Goal: Task Accomplishment & Management: Manage account settings

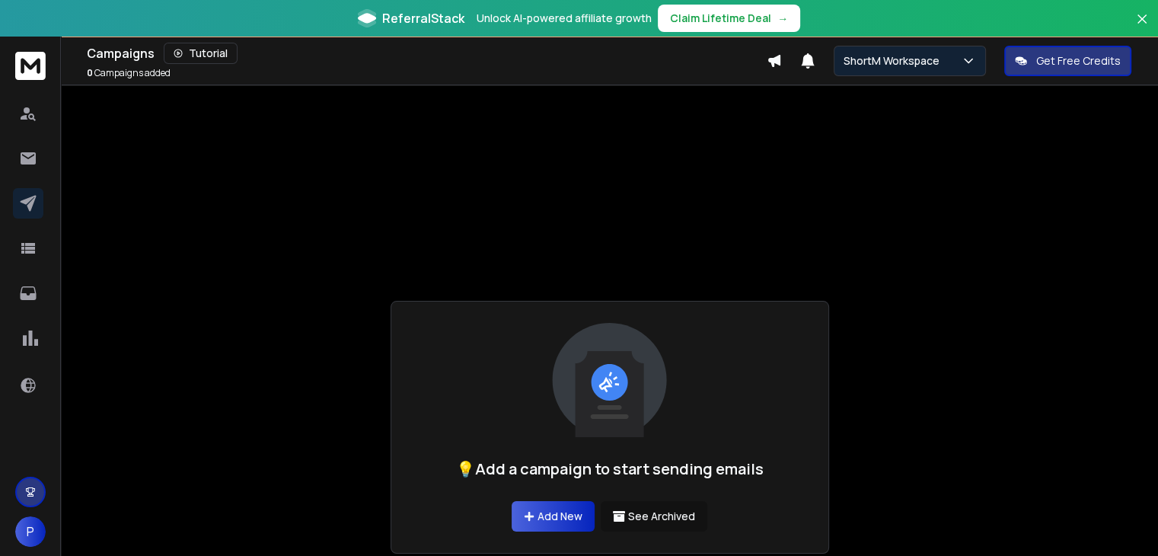
click at [866, 66] on p "ShortM Workspace" at bounding box center [894, 60] width 102 height 15
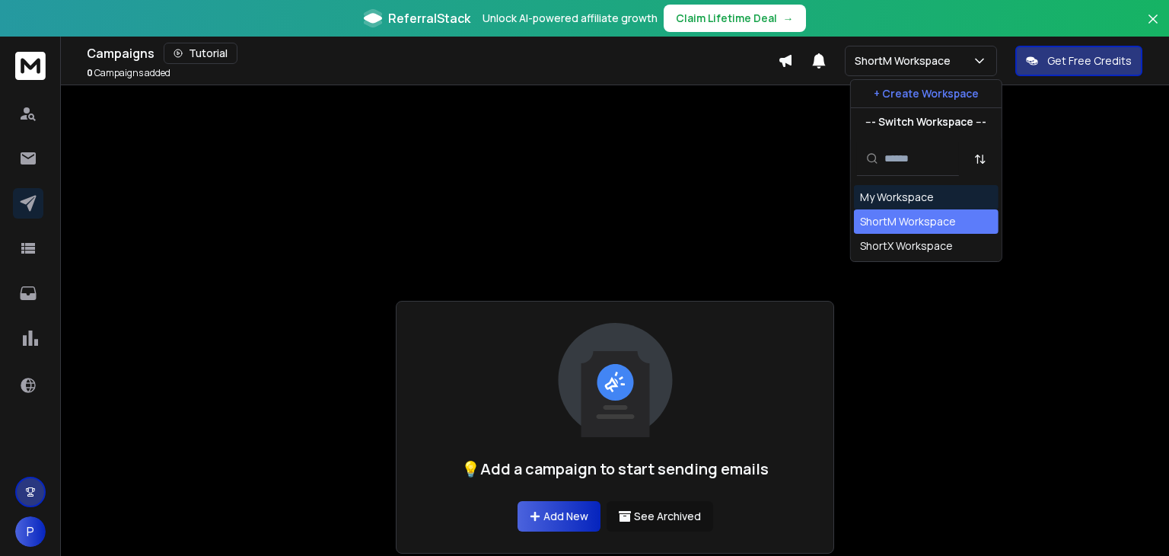
click at [884, 202] on div "My Workspace" at bounding box center [897, 196] width 74 height 15
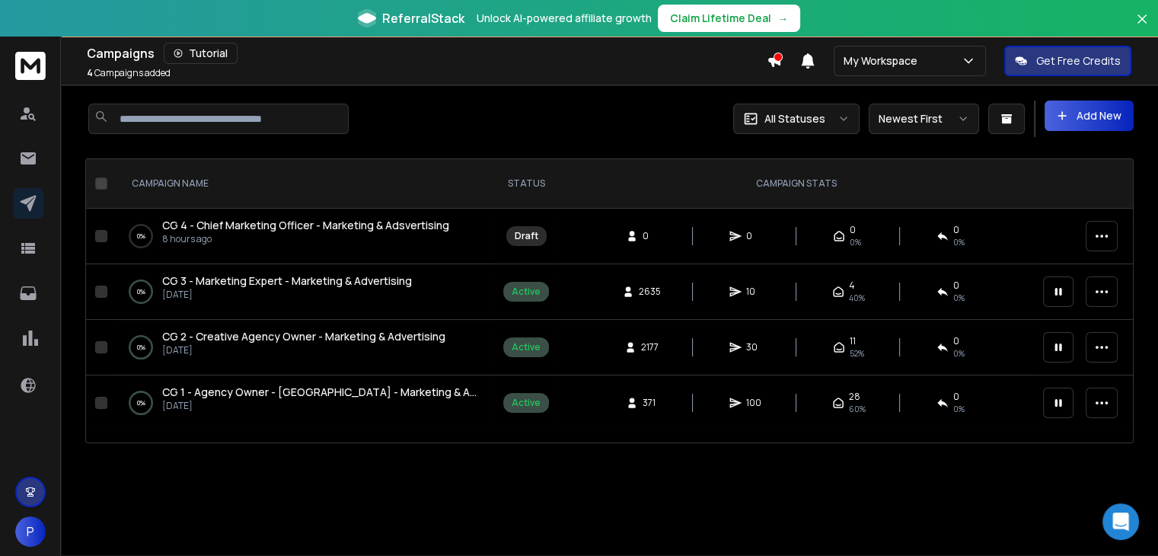
click at [1101, 237] on icon "button" at bounding box center [1101, 235] width 12 height 3
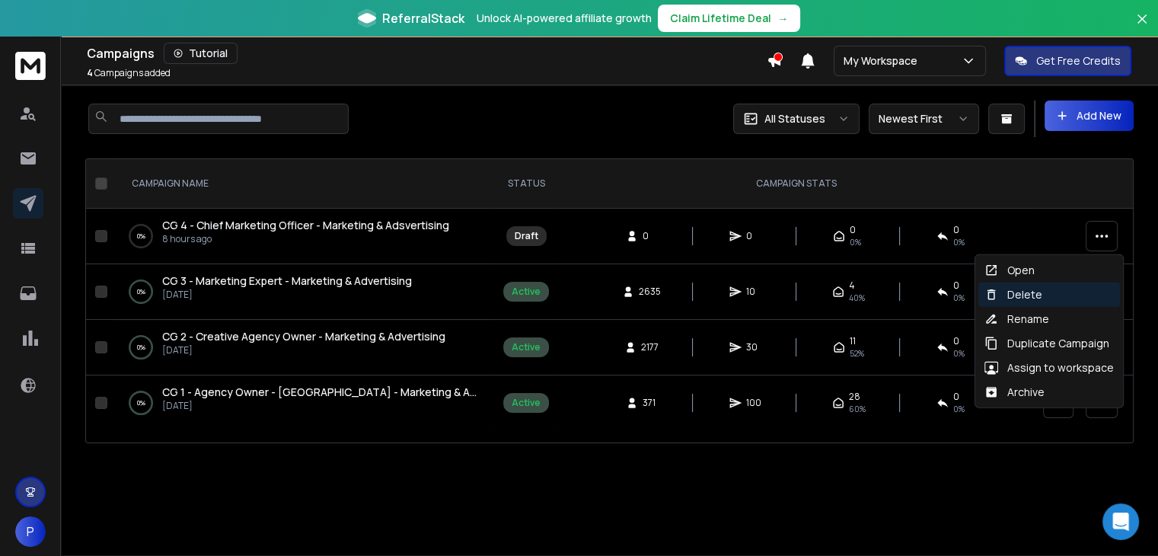
click at [212, 229] on span "CG 4 - Chief Marketing Officer - Marketing & Adsvertising" at bounding box center [305, 225] width 287 height 14
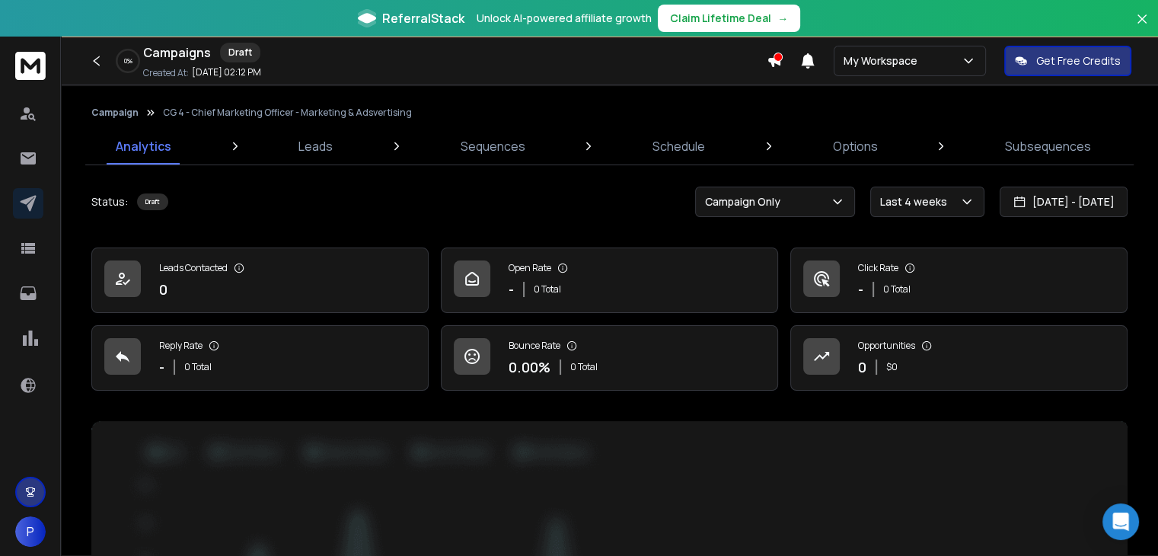
click at [323, 151] on p "Leads" at bounding box center [315, 146] width 34 height 18
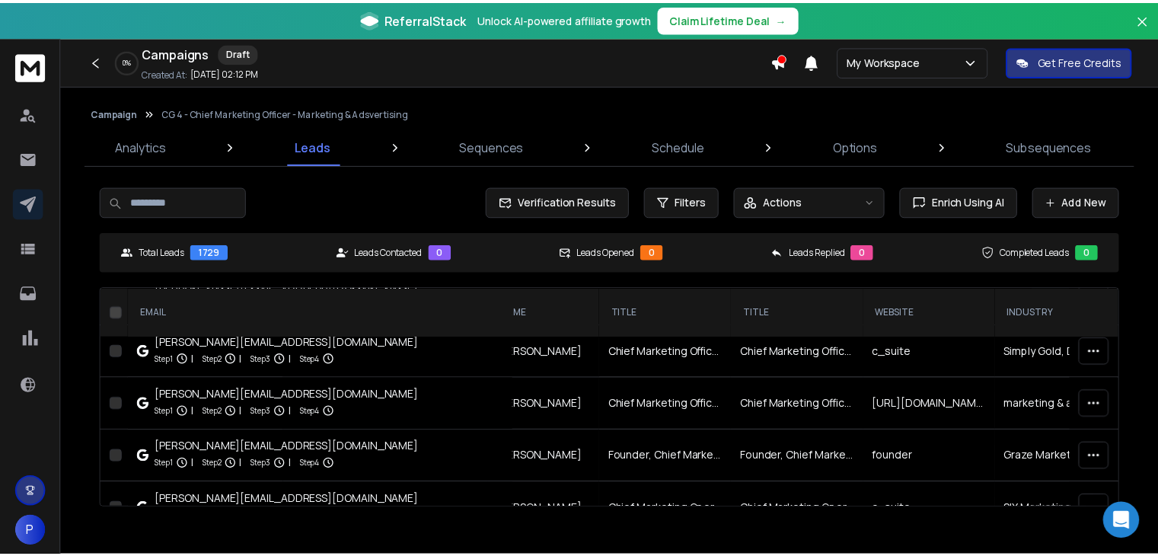
scroll to position [1903, 0]
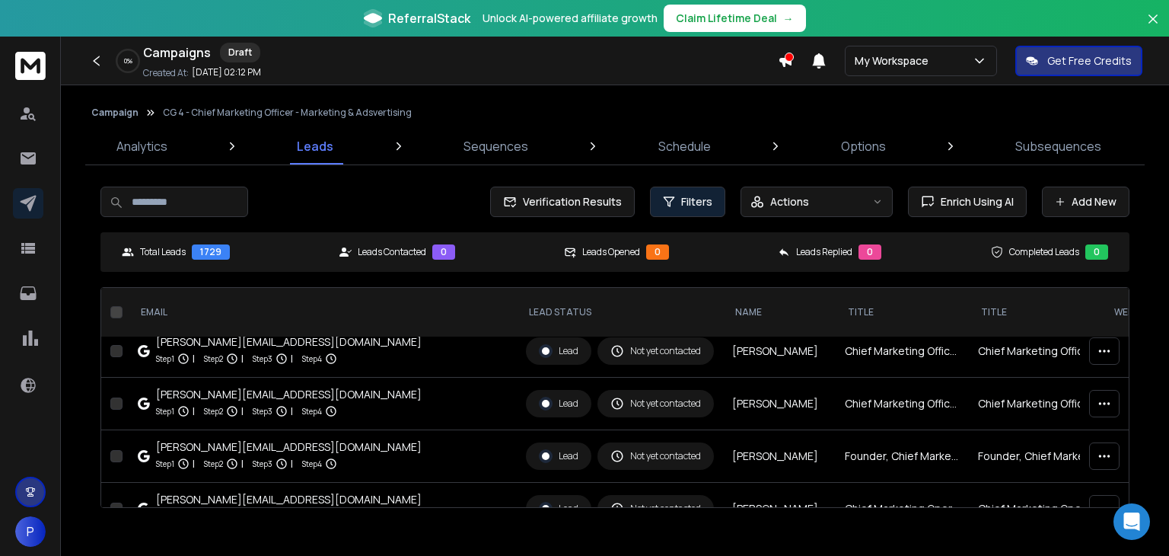
click at [699, 211] on button "Filters" at bounding box center [687, 201] width 75 height 30
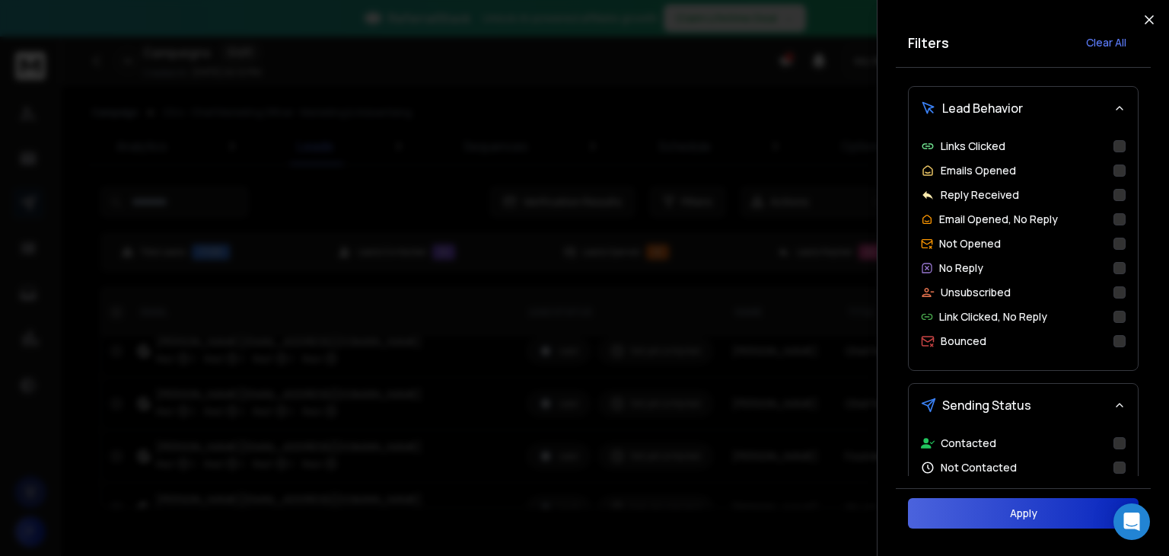
click at [1152, 20] on icon "button" at bounding box center [1149, 19] width 15 height 15
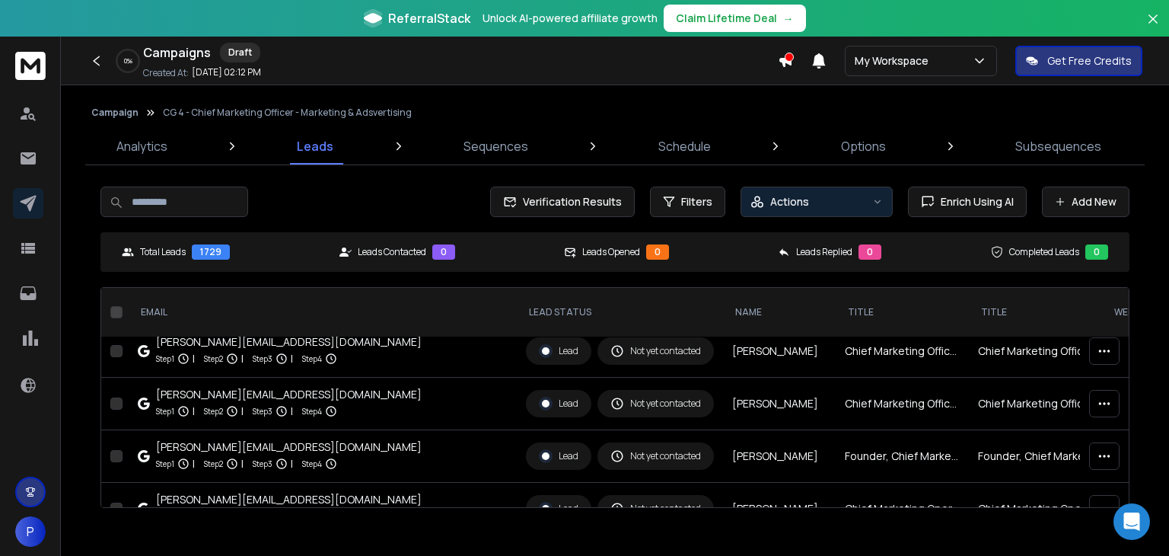
click at [778, 202] on p "Actions" at bounding box center [789, 201] width 39 height 15
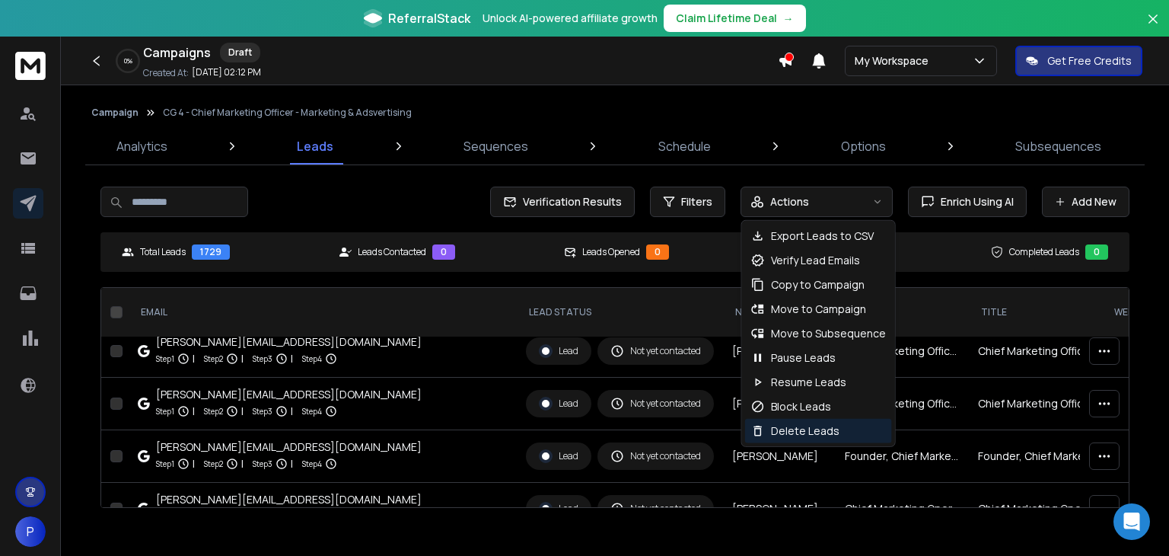
click at [770, 428] on div "Delete Leads" at bounding box center [795, 430] width 88 height 15
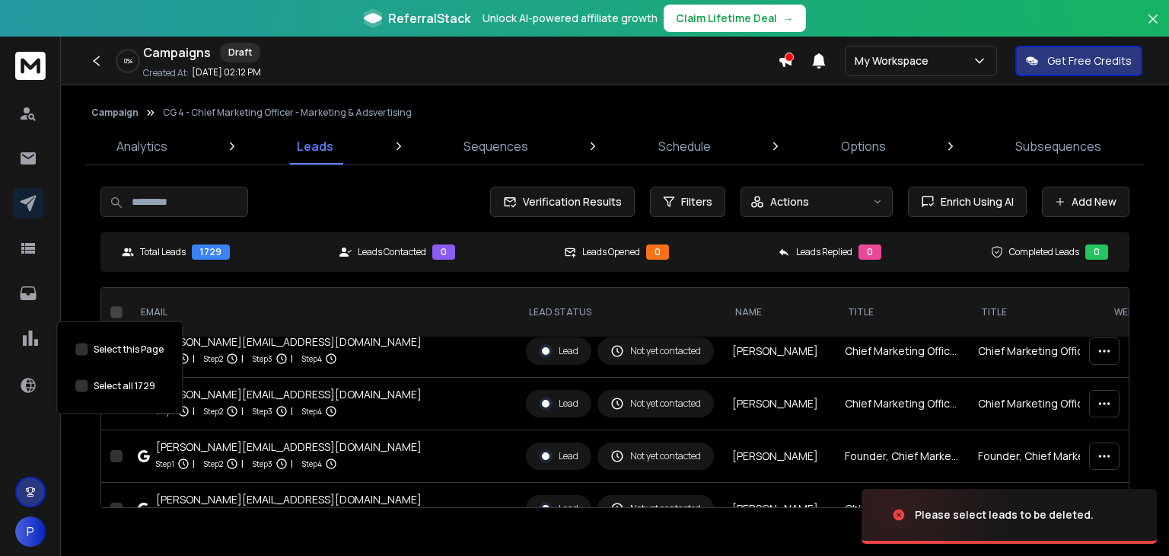
click at [112, 314] on button "Select this Page" at bounding box center [116, 312] width 12 height 12
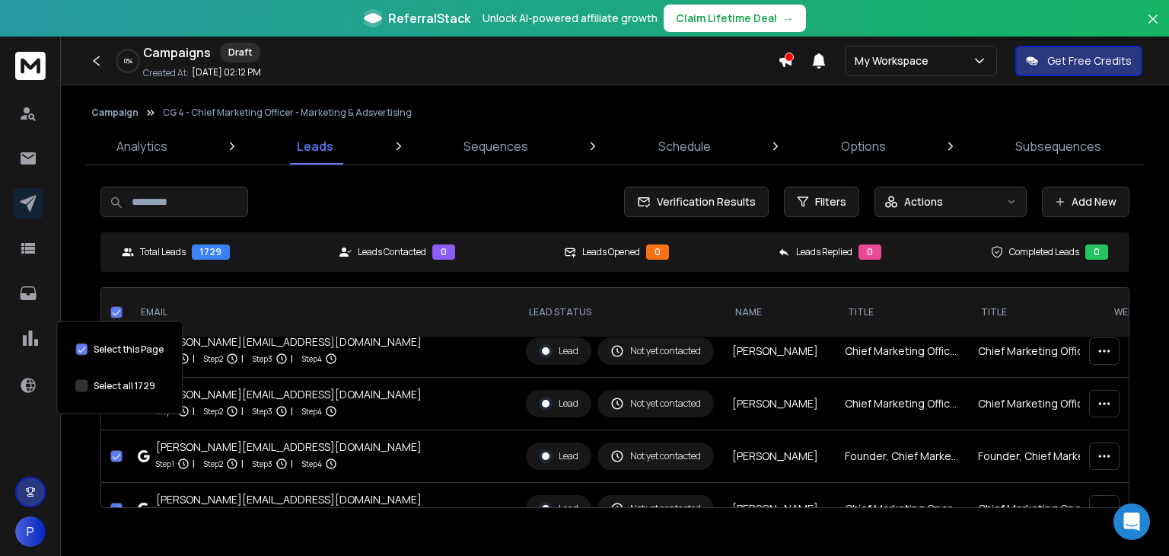
click at [85, 385] on button "Select this Page" at bounding box center [81, 386] width 12 height 12
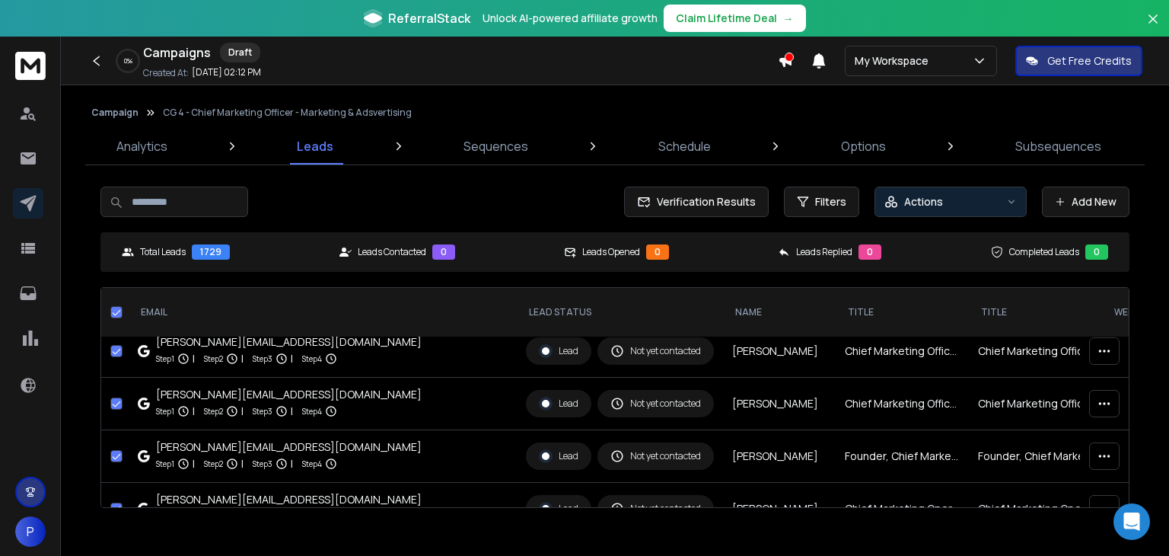
click at [910, 199] on p "Actions" at bounding box center [923, 201] width 39 height 15
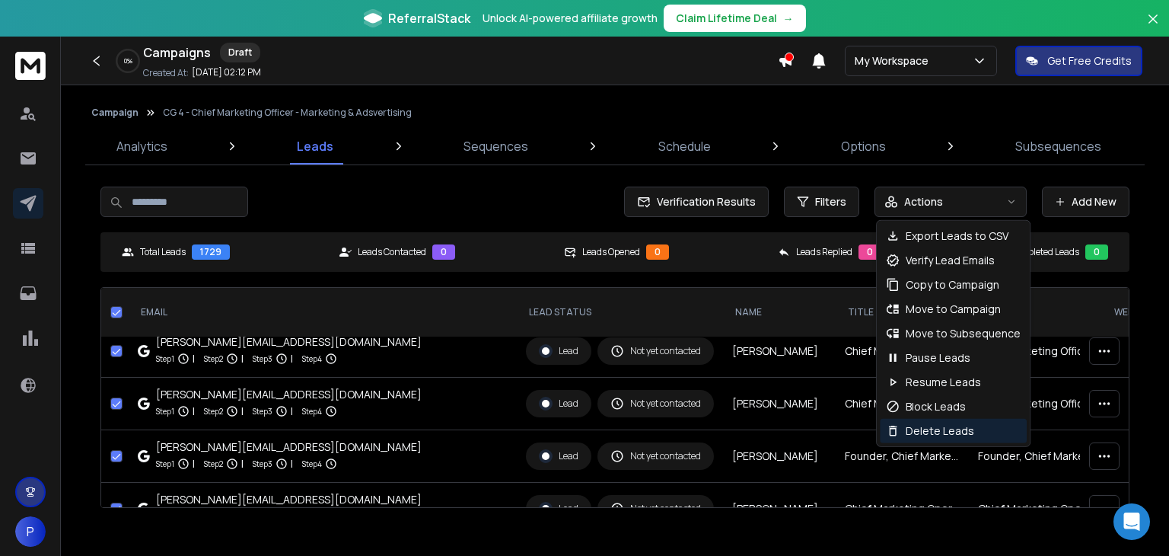
click at [922, 428] on p "Delete Leads" at bounding box center [940, 430] width 68 height 15
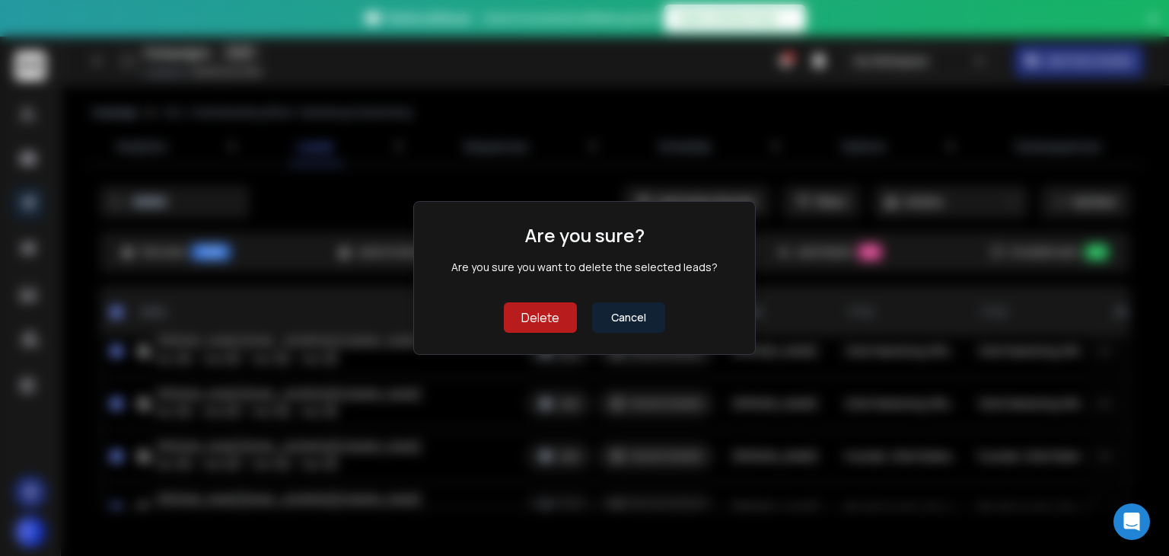
click at [552, 325] on button "Delete" at bounding box center [540, 317] width 73 height 30
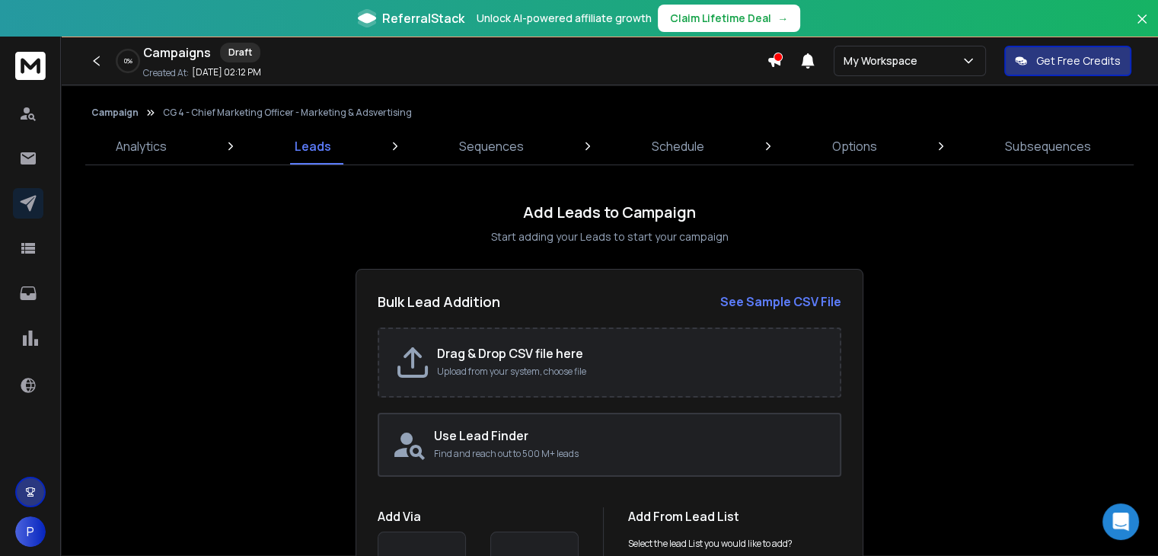
click at [481, 353] on h2 "Drag & Drop CSV file here" at bounding box center [630, 353] width 387 height 18
type input "**********"
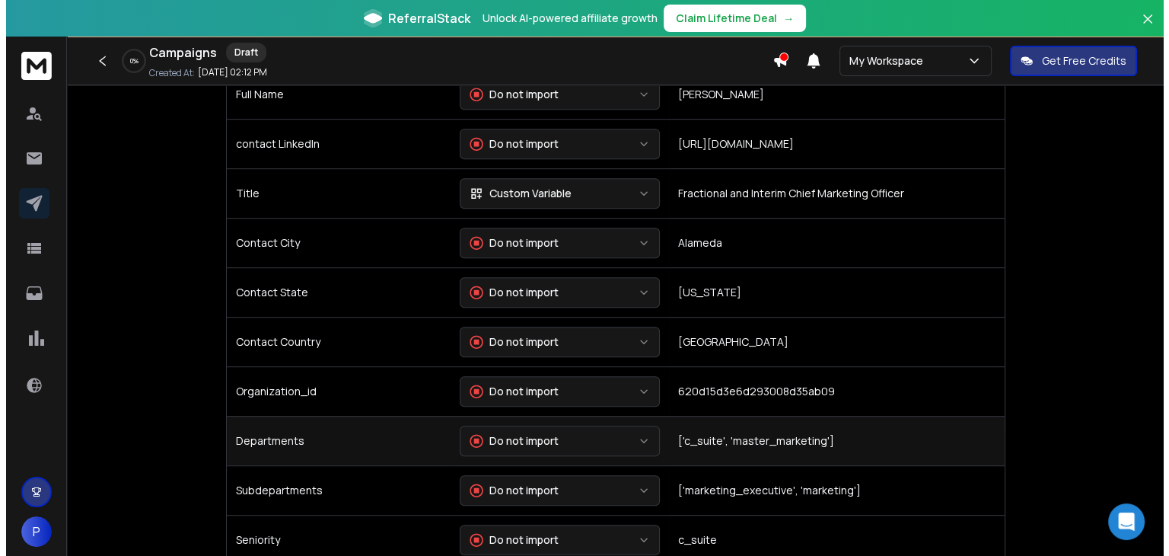
scroll to position [699, 0]
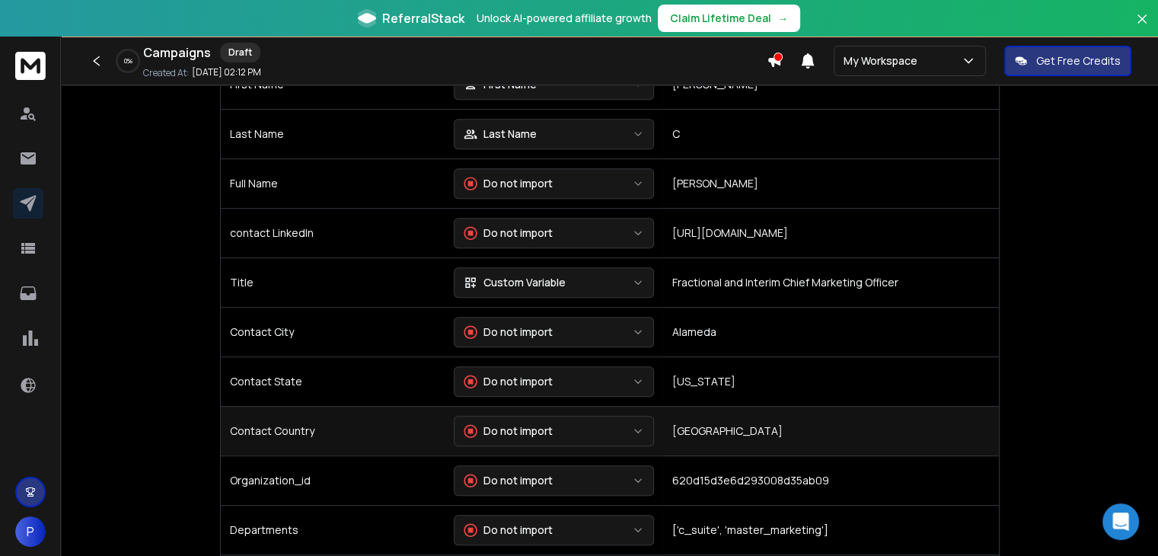
click at [539, 429] on div "Do not import" at bounding box center [507, 430] width 89 height 15
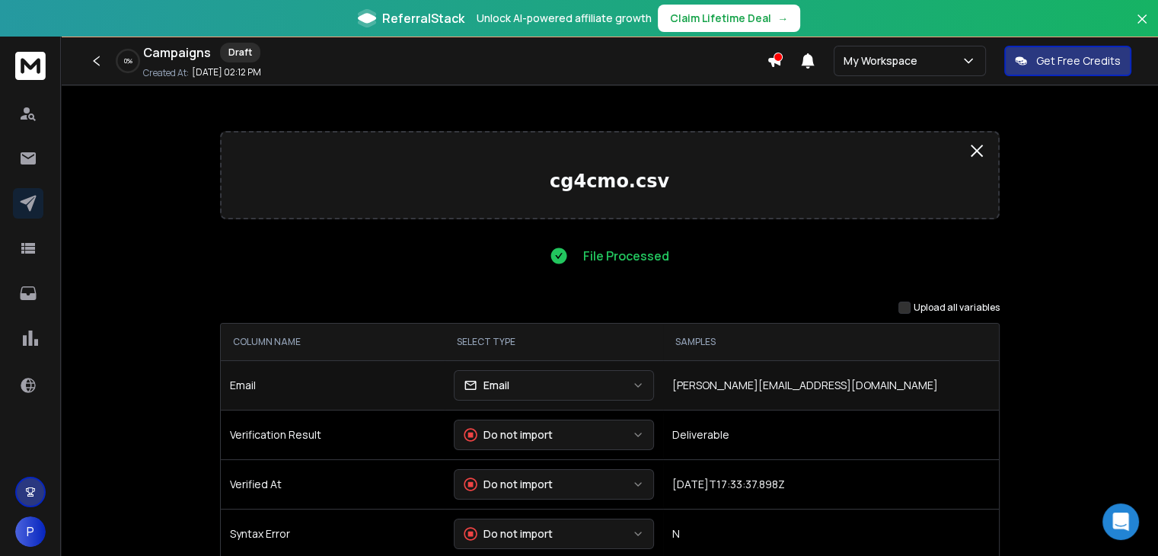
scroll to position [0, 0]
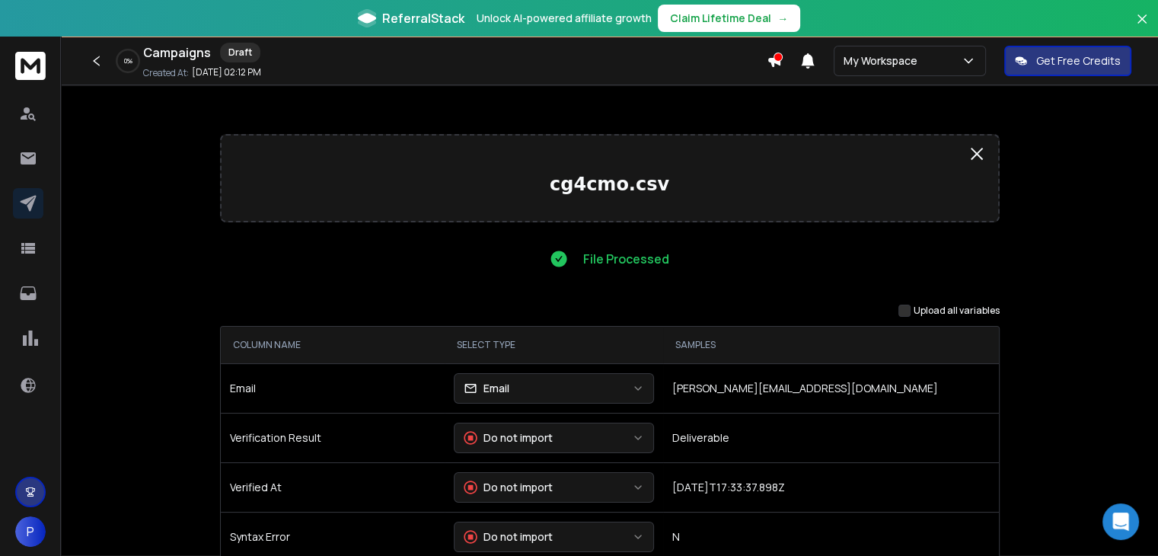
click at [980, 151] on icon at bounding box center [976, 154] width 18 height 18
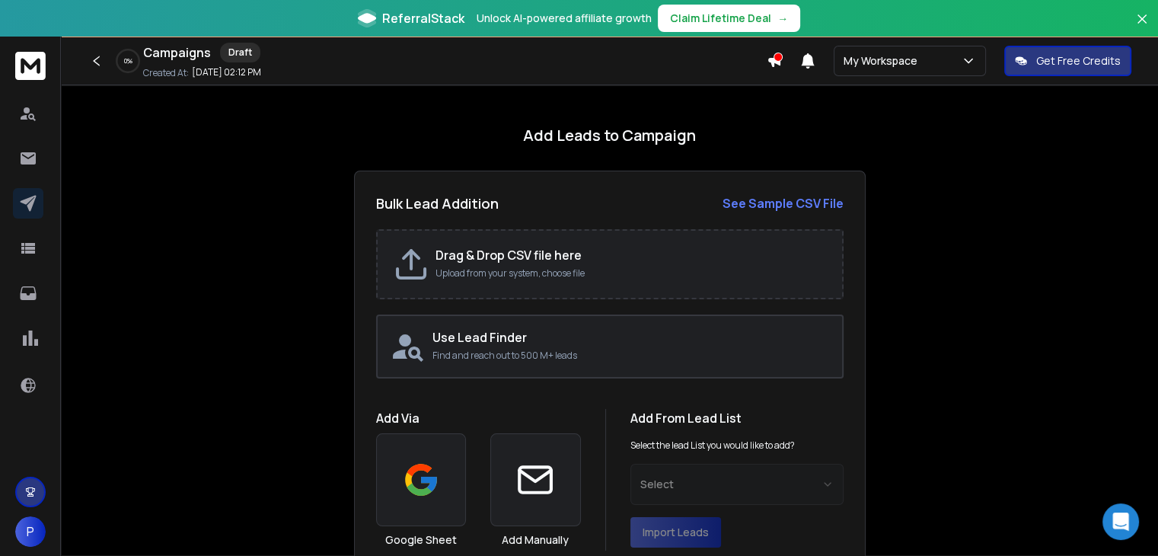
click at [508, 265] on div "Drag & Drop CSV file here Upload from your system, choose file" at bounding box center [630, 264] width 391 height 37
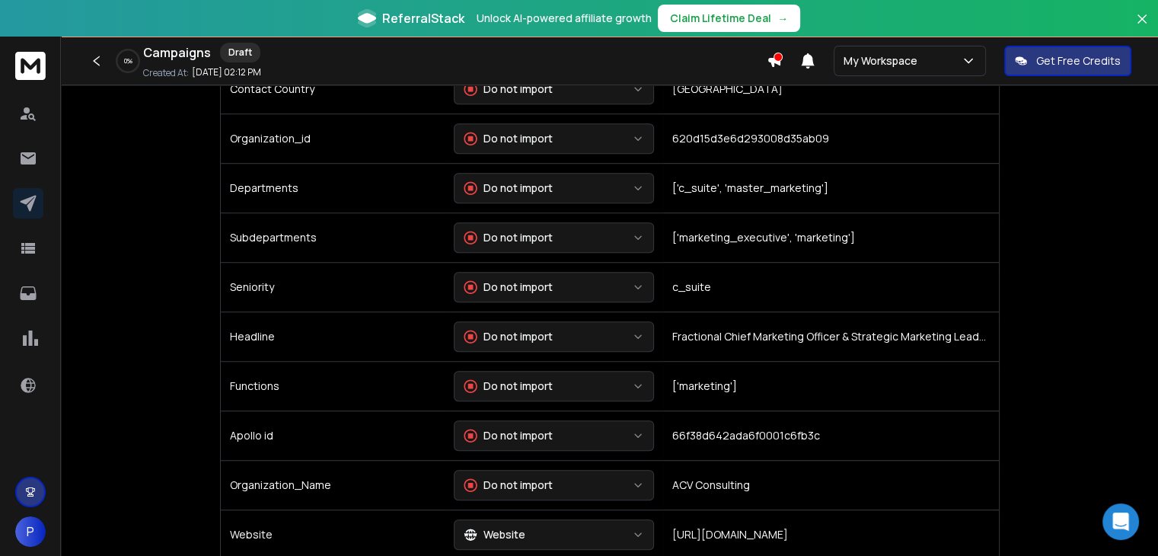
scroll to position [928, 0]
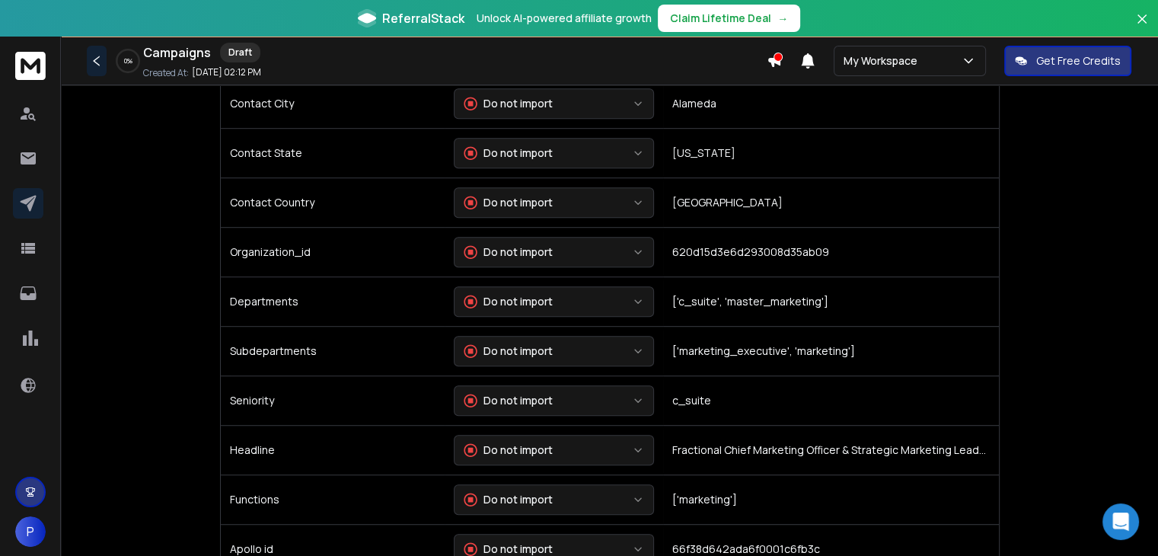
click at [94, 59] on icon at bounding box center [96, 61] width 6 height 10
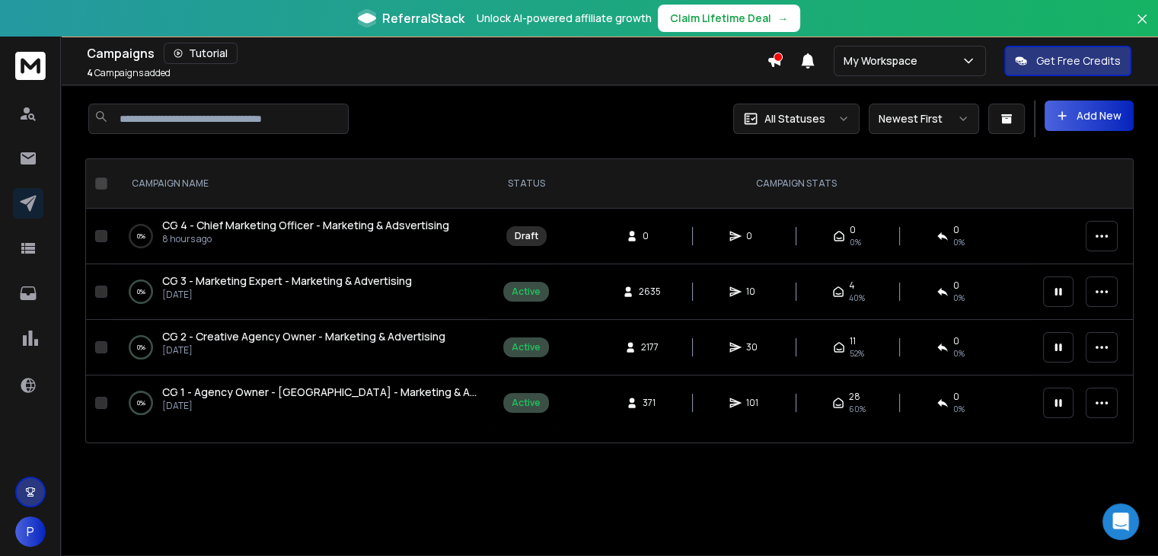
click at [234, 231] on span "CG 4 - Chief Marketing Officer - Marketing & Adsvertising" at bounding box center [305, 225] width 287 height 14
click at [1091, 232] on button "button" at bounding box center [1101, 236] width 32 height 30
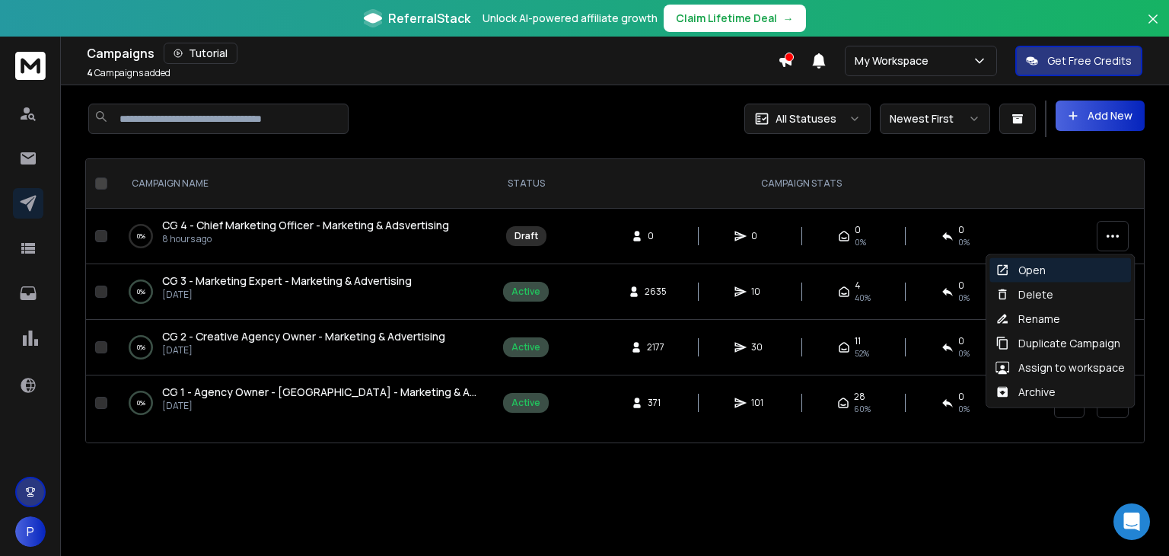
click at [1039, 266] on div "Open" at bounding box center [1020, 270] width 50 height 15
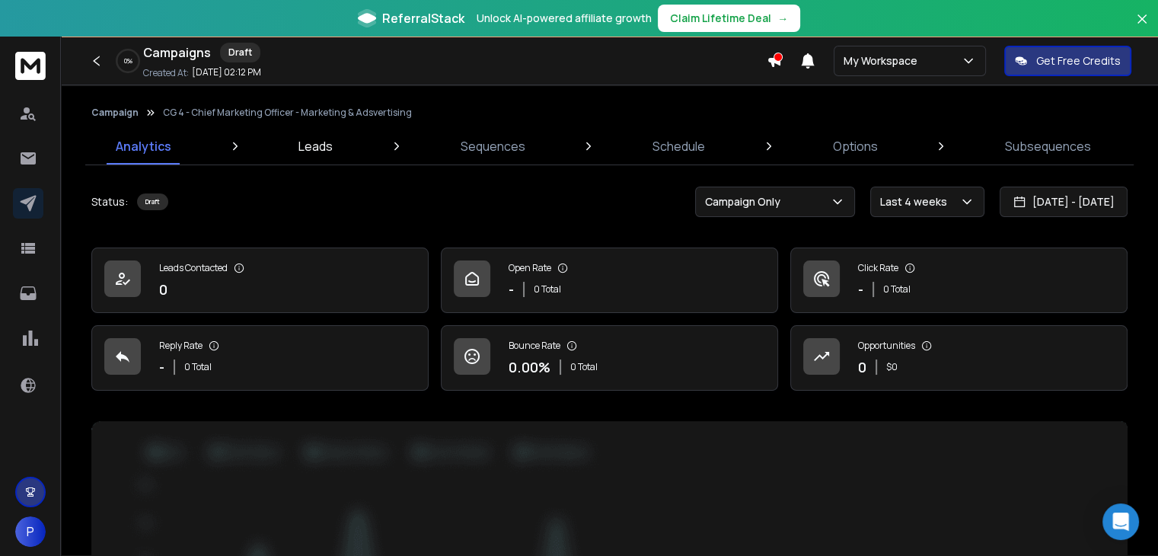
click at [327, 156] on link "Leads" at bounding box center [315, 146] width 53 height 37
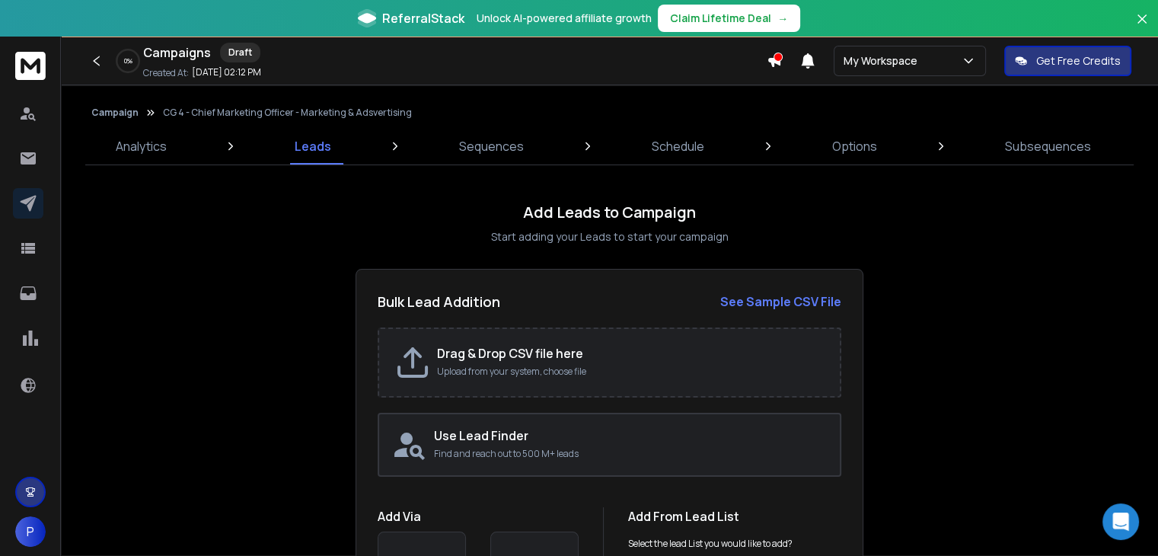
click at [515, 374] on p "Upload from your system, choose file" at bounding box center [630, 371] width 387 height 12
click at [498, 376] on p "Upload from your system, choose file" at bounding box center [630, 371] width 387 height 12
type input "**********"
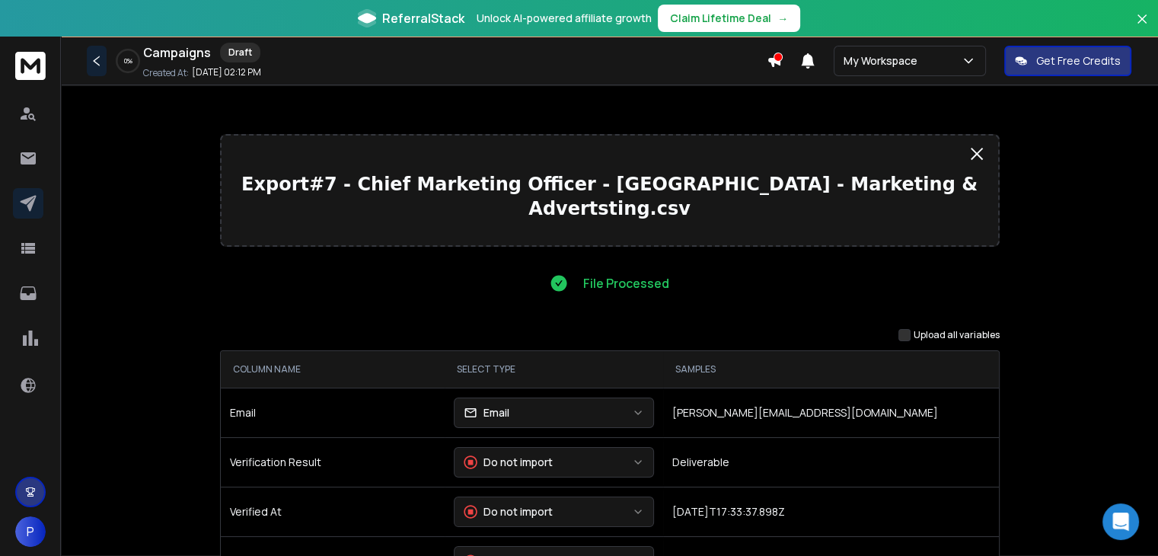
click at [106, 63] on button at bounding box center [97, 61] width 20 height 30
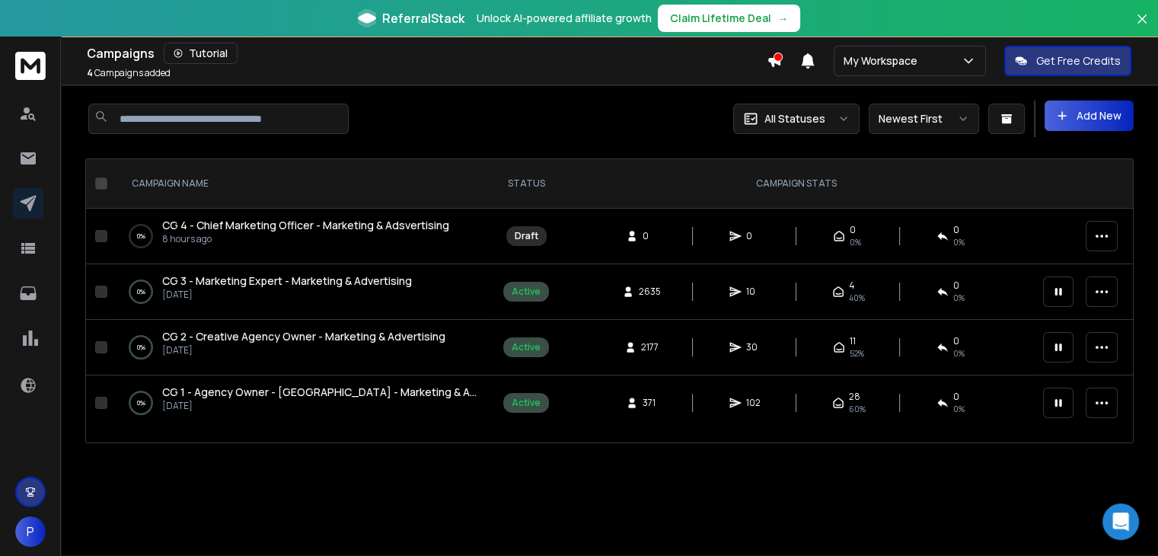
click at [310, 231] on span "CG 4 - Chief Marketing Officer - Marketing & Adsvertising" at bounding box center [305, 225] width 287 height 14
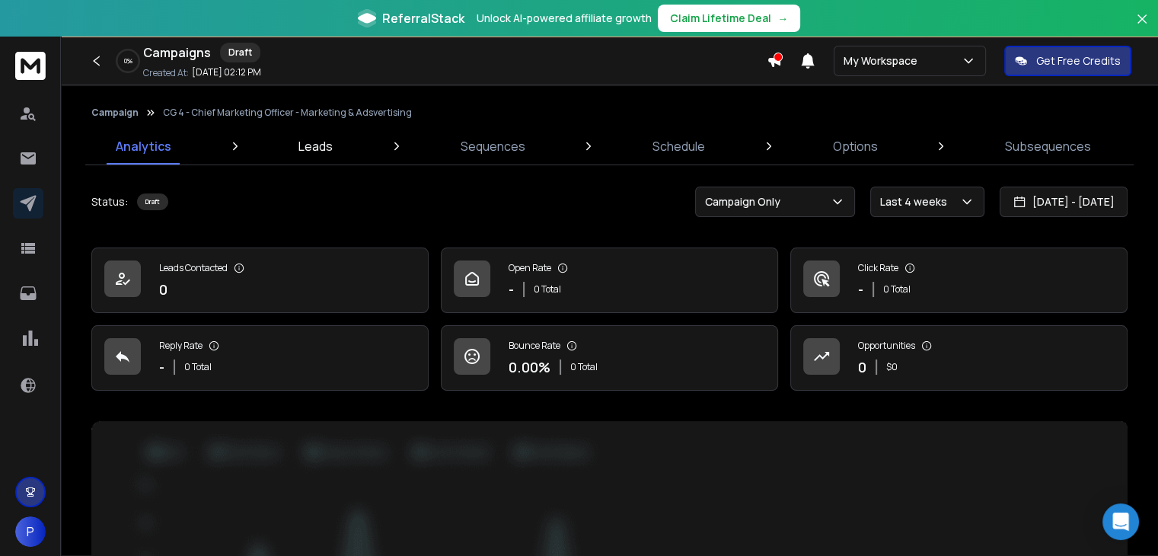
click at [314, 155] on link "Leads" at bounding box center [315, 146] width 53 height 37
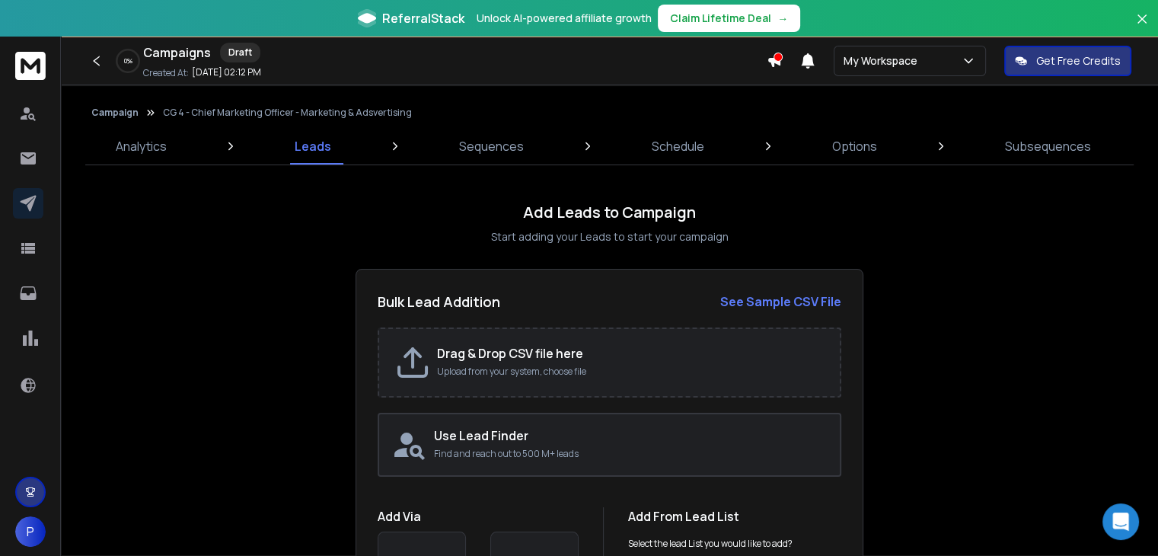
click at [509, 372] on p "Upload from your system, choose file" at bounding box center [630, 371] width 387 height 12
type input "**********"
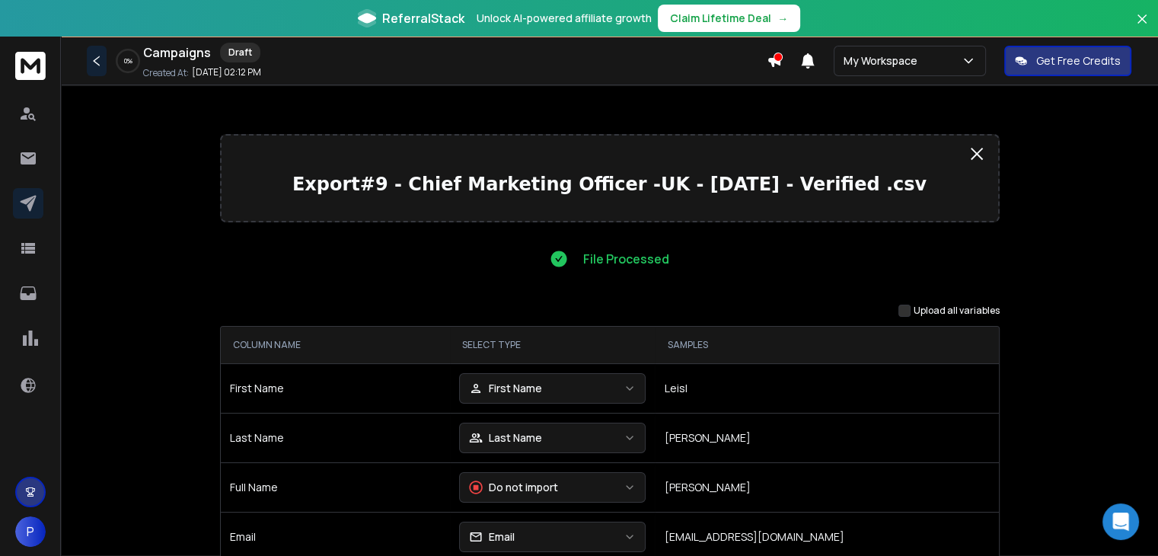
click at [97, 62] on icon at bounding box center [97, 61] width 14 height 14
